Goal: Task Accomplishment & Management: Manage account settings

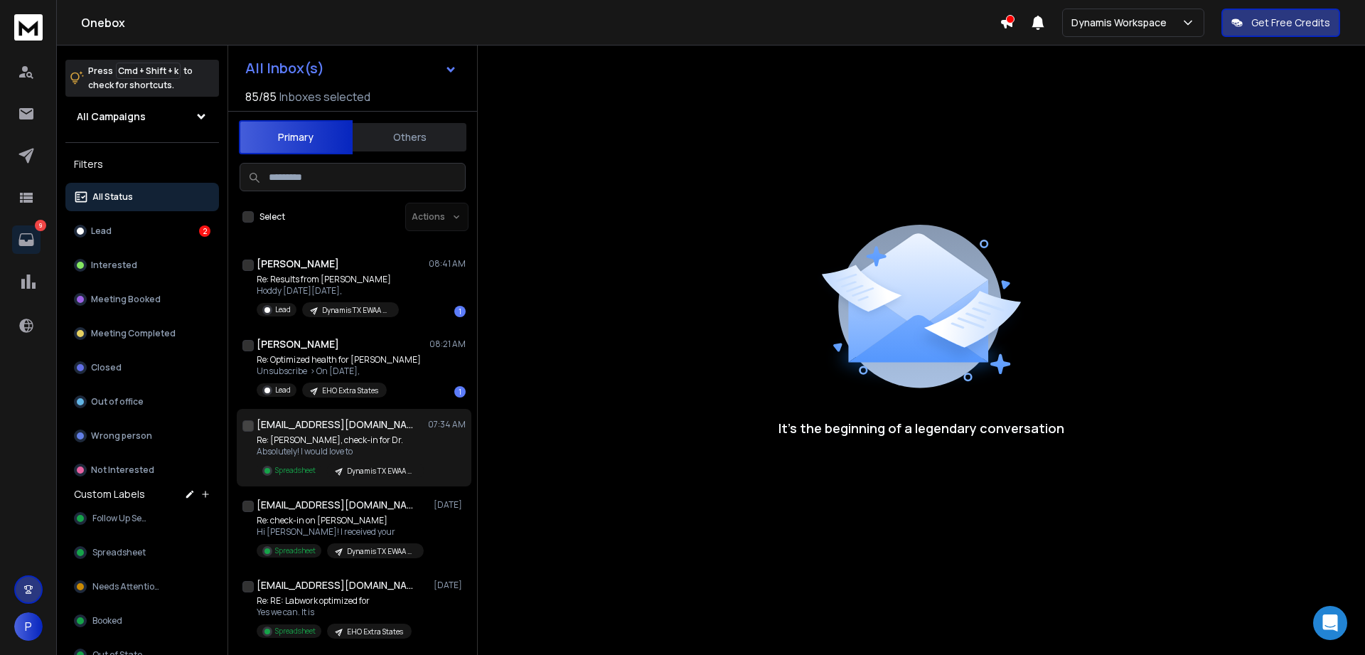
scroll to position [3, 0]
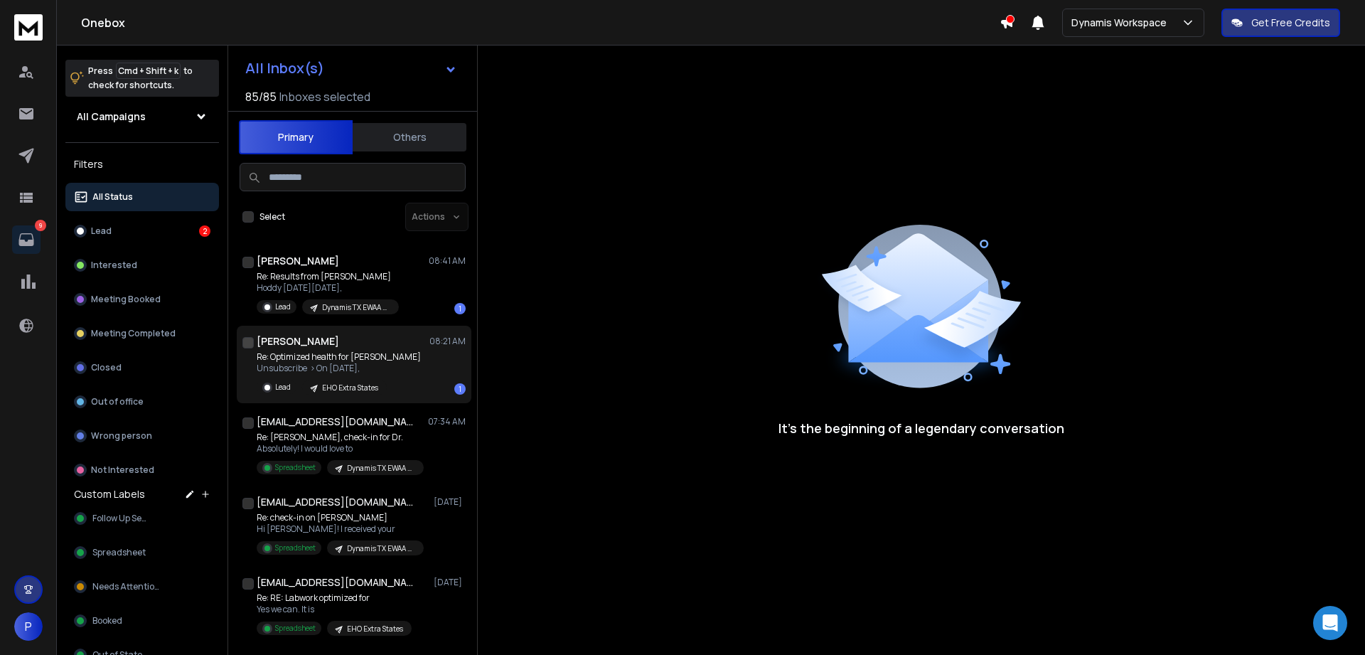
click at [366, 367] on p "Unsubscribe > On [DATE]," at bounding box center [339, 368] width 164 height 11
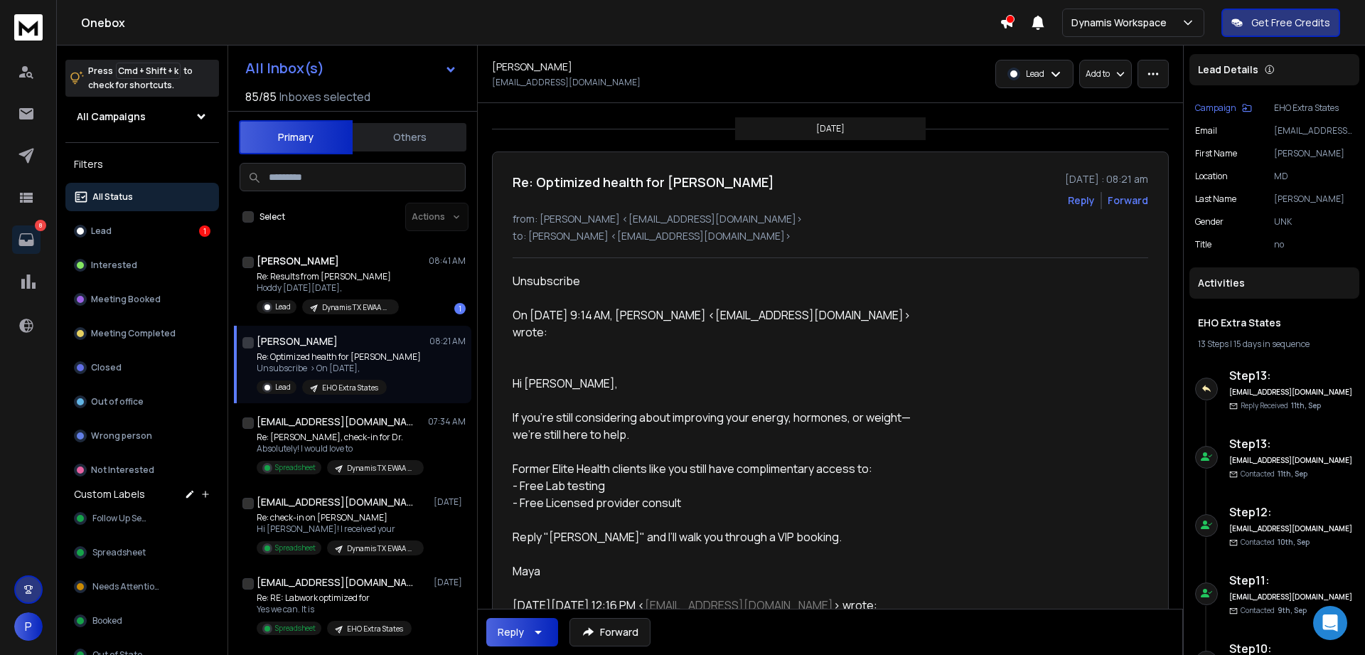
click at [1153, 75] on icon "button" at bounding box center [1153, 74] width 13 height 13
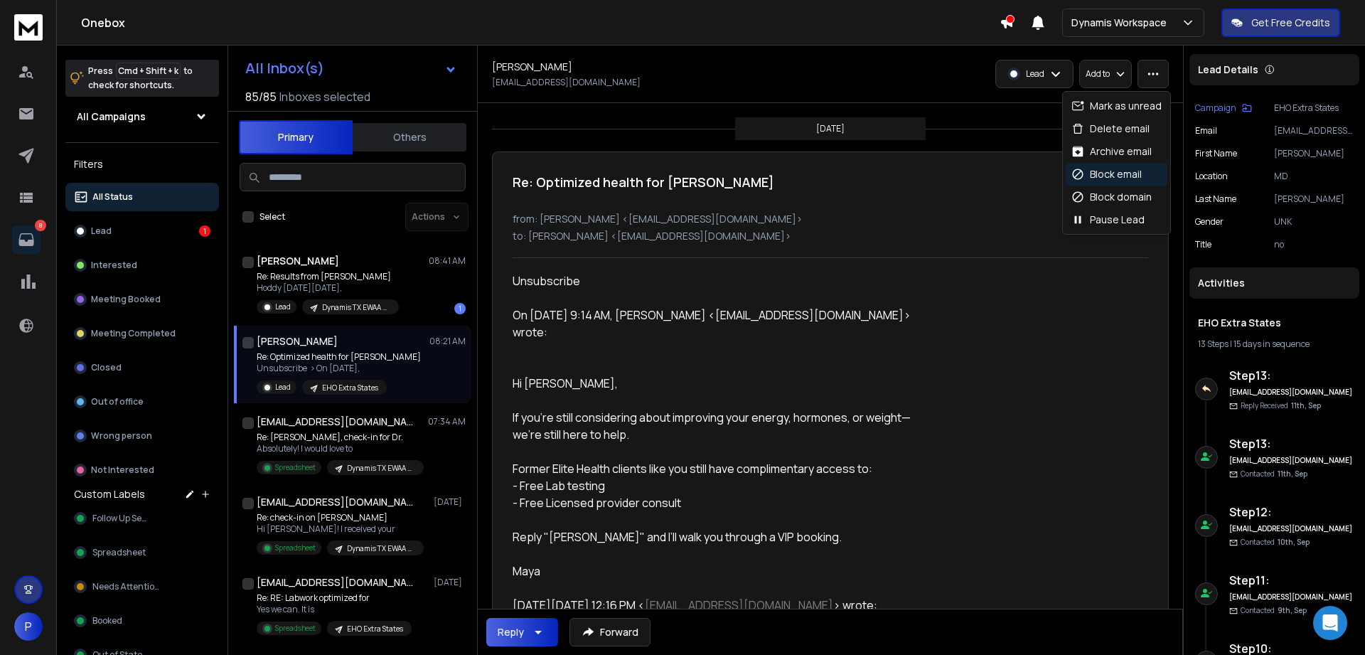
click at [1113, 174] on div "Block email" at bounding box center [1107, 174] width 70 height 14
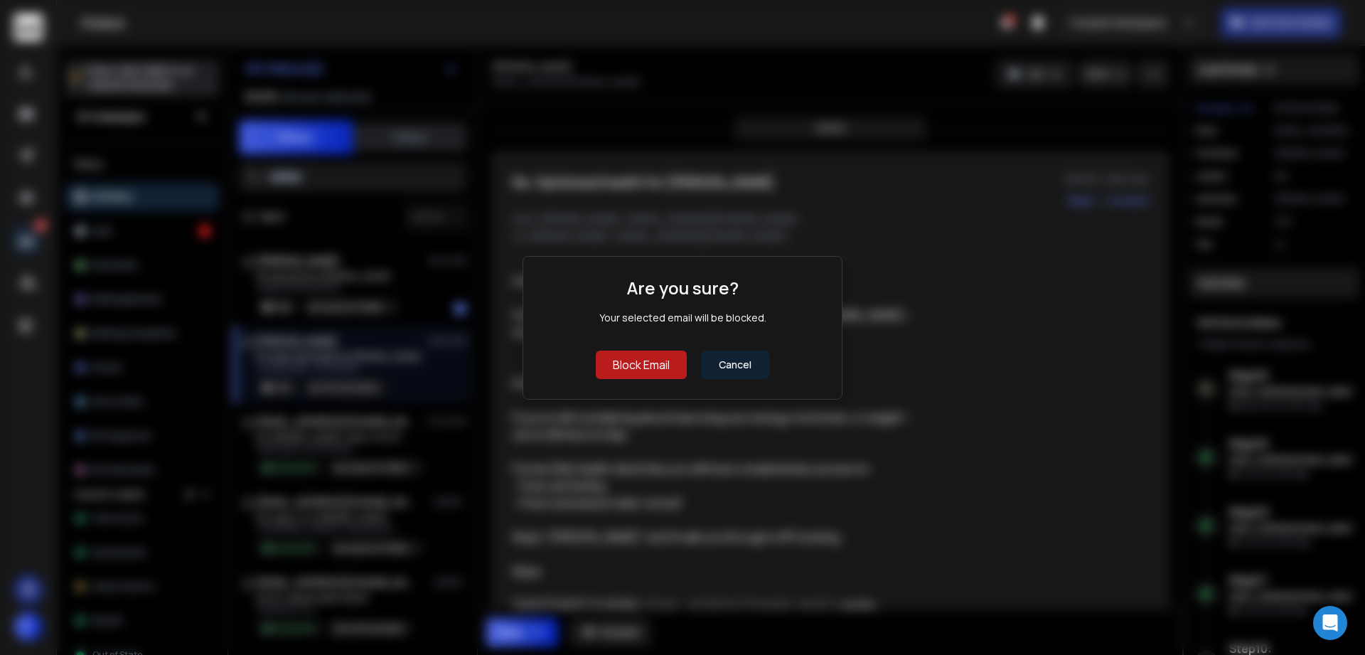
click at [641, 353] on button "Block Email" at bounding box center [641, 365] width 91 height 28
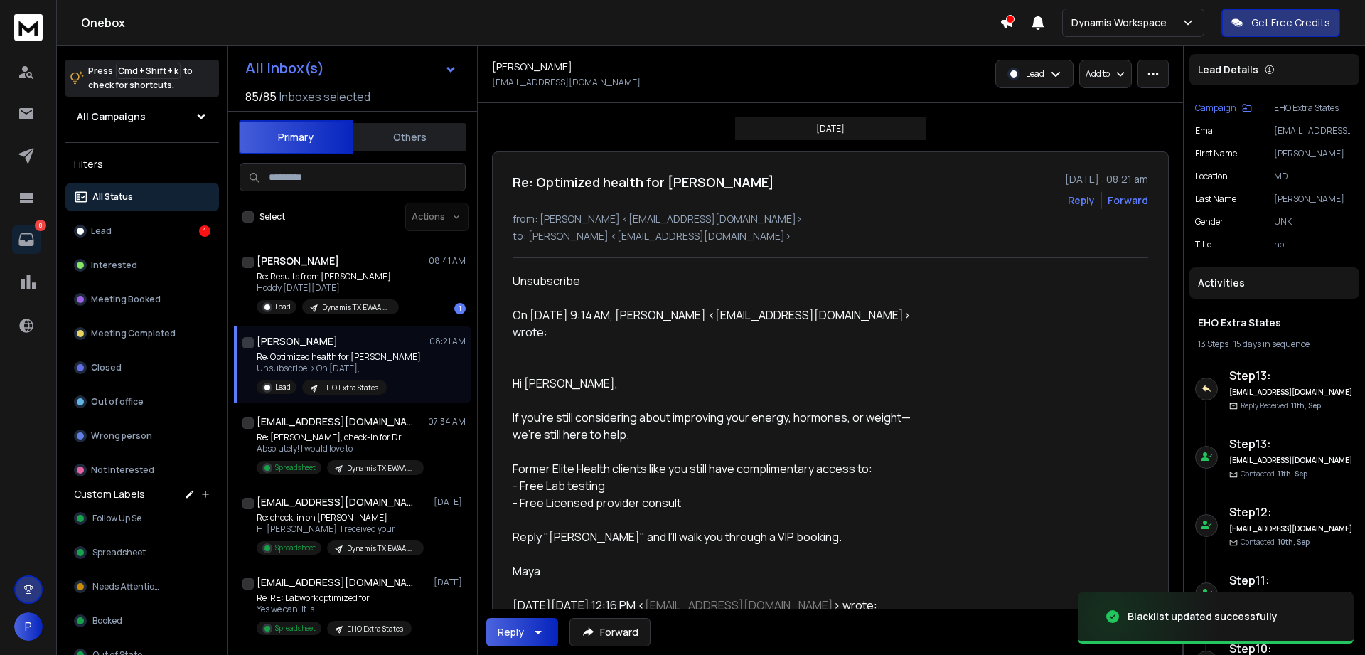
click at [672, 375] on div "Hi [PERSON_NAME]," at bounding box center [720, 383] width 415 height 17
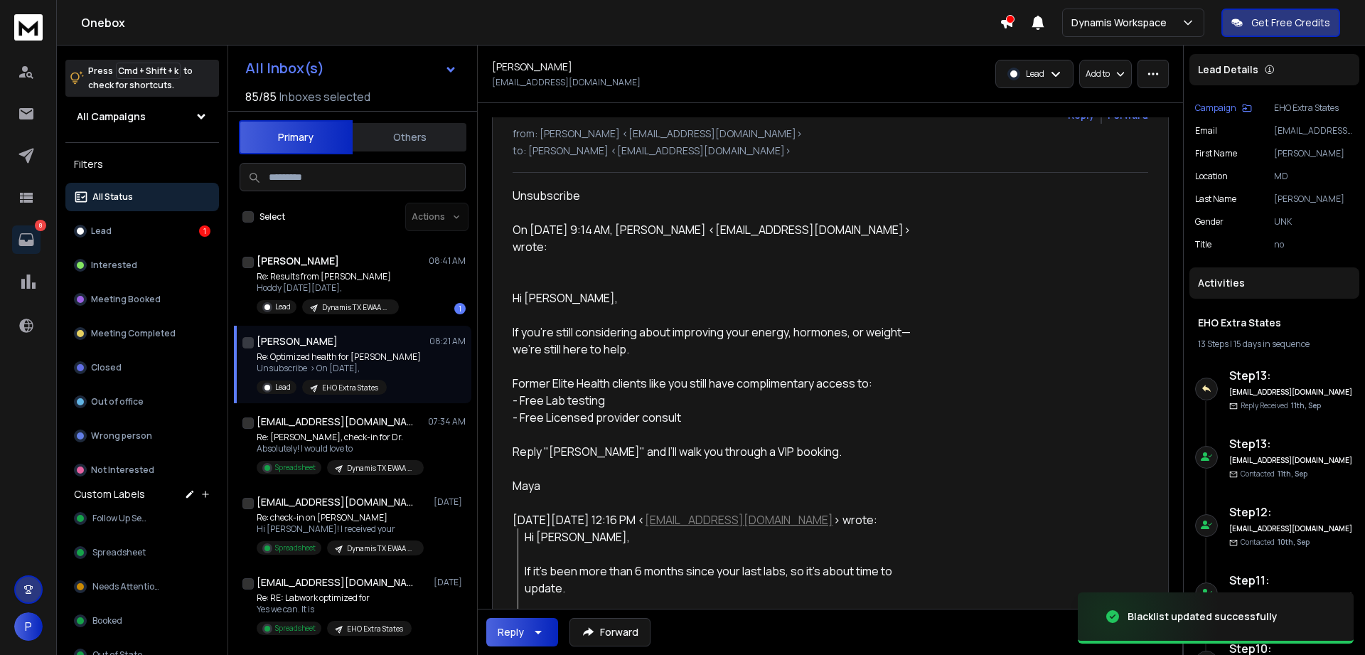
scroll to position [114, 0]
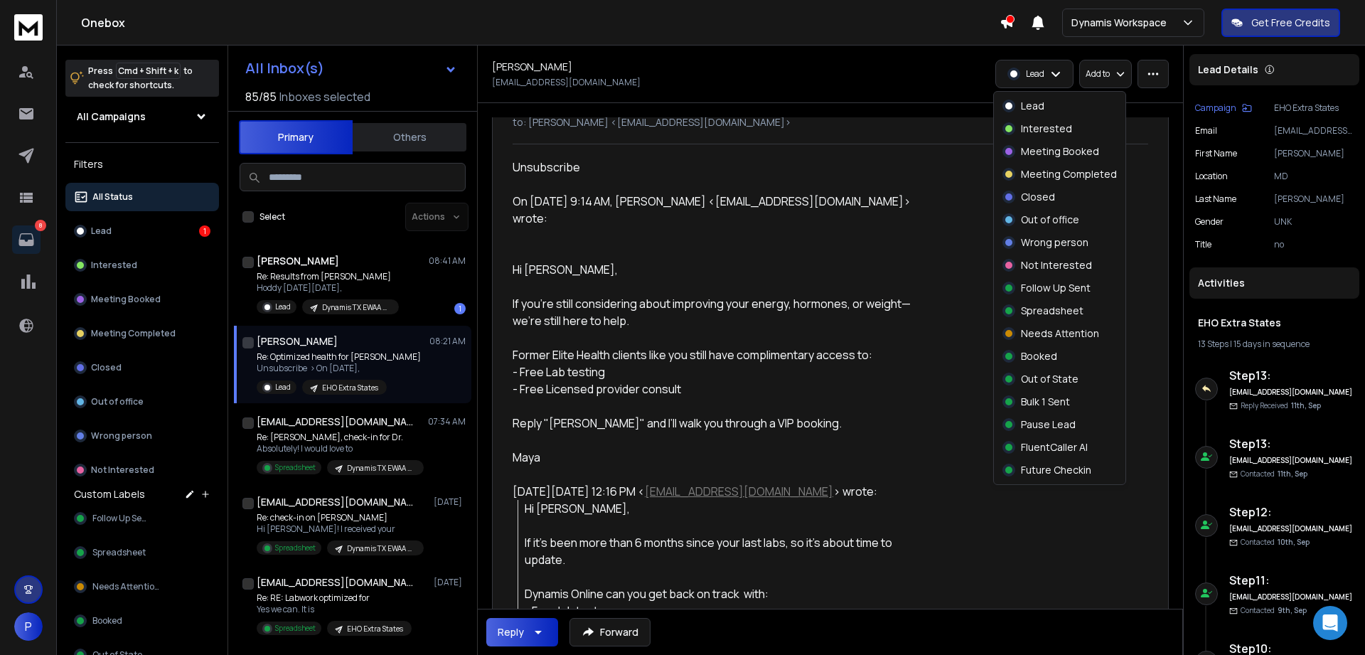
click at [1035, 73] on p "Lead" at bounding box center [1035, 73] width 18 height 11
click at [1048, 263] on p "Not Interested" at bounding box center [1056, 265] width 71 height 14
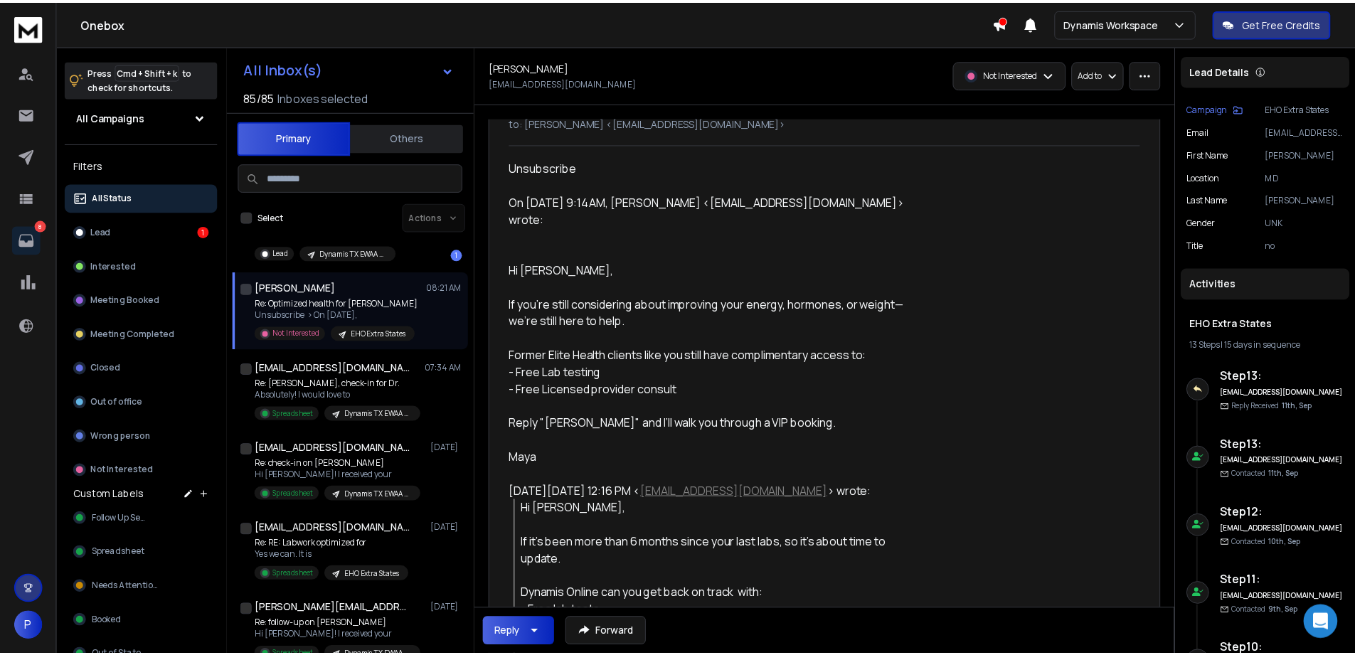
scroll to position [0, 0]
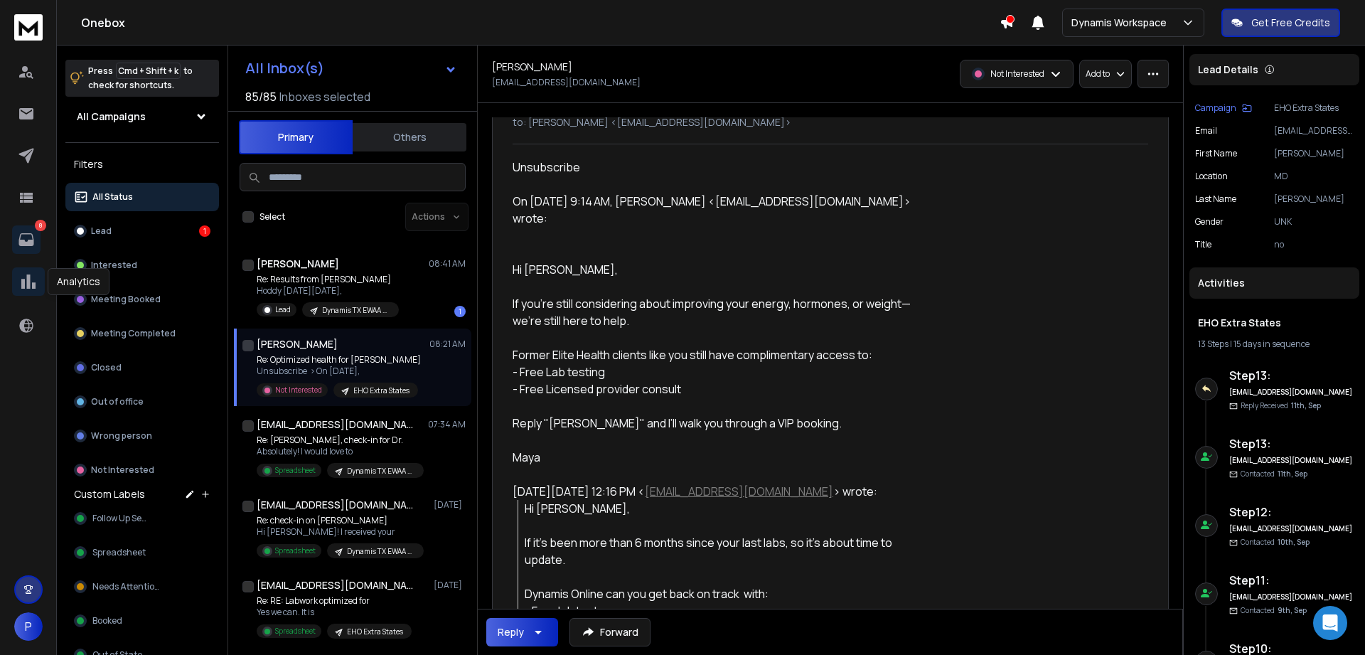
click at [36, 282] on icon at bounding box center [28, 281] width 21 height 21
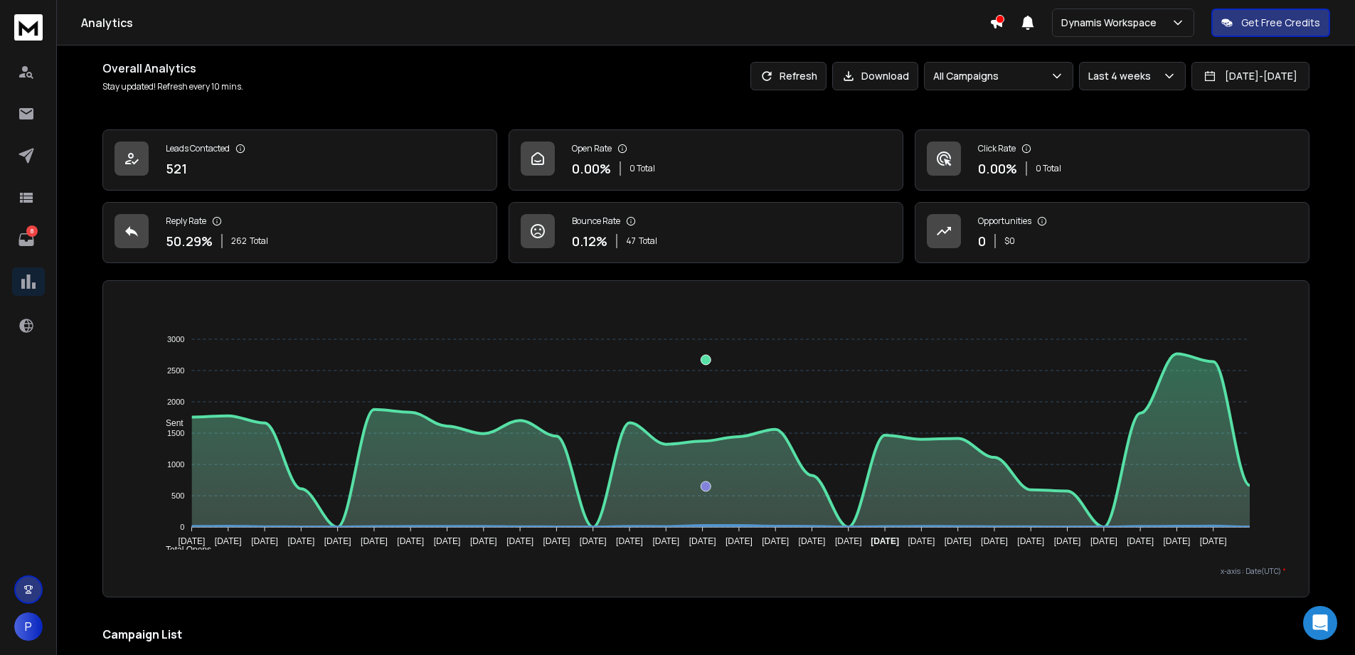
click at [90, 233] on div "Overall Analytics Stay updated! Refresh every 10 mins. Refresh Download All Cam…" at bounding box center [706, 539] width 1298 height 986
click at [1099, 74] on p "Last 4 weeks" at bounding box center [1122, 76] width 68 height 14
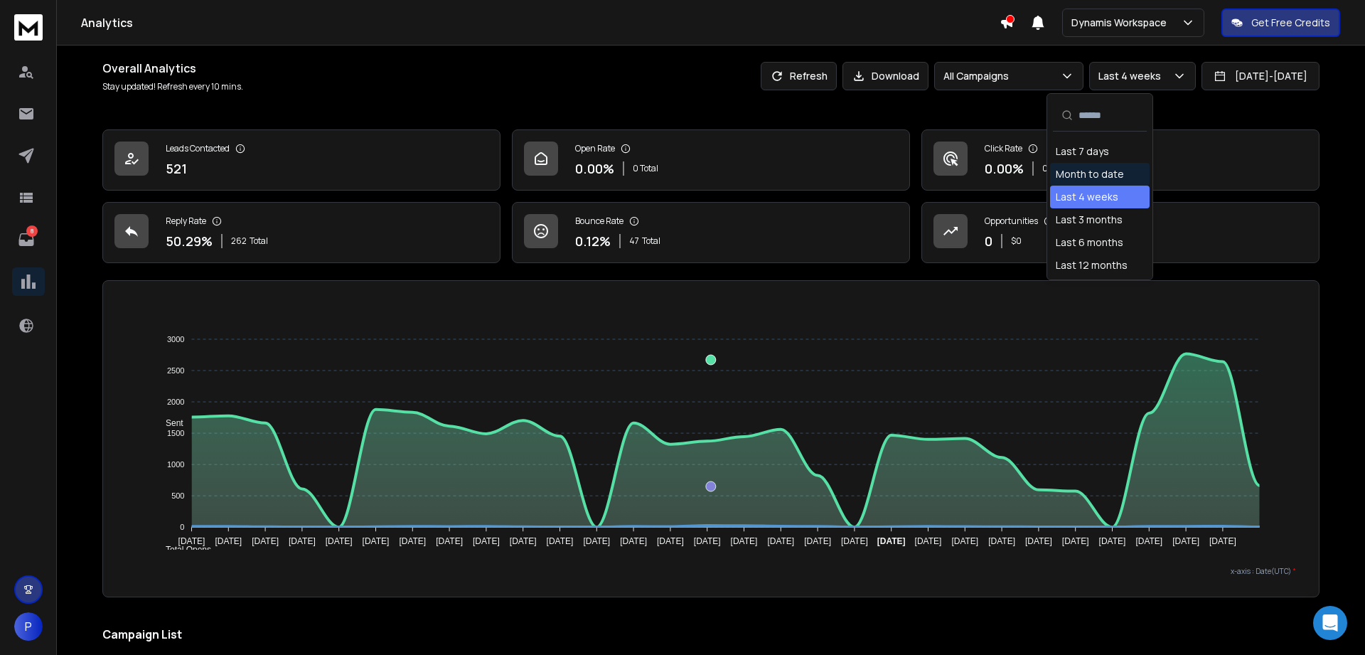
click at [1090, 174] on div "Month to date" at bounding box center [1090, 174] width 68 height 14
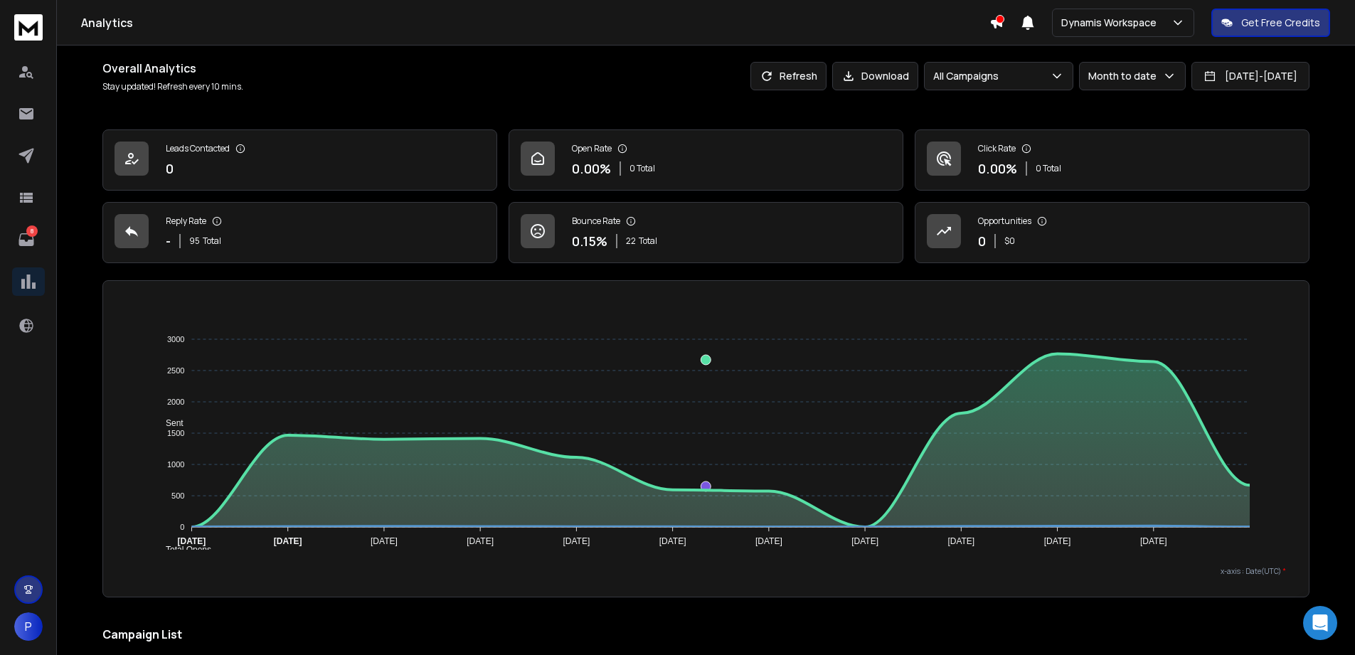
click at [62, 395] on div "Overall Analytics Stay updated! Refresh every 10 mins. Refresh Download All Cam…" at bounding box center [706, 539] width 1298 height 986
